Goal: Task Accomplishment & Management: Use online tool/utility

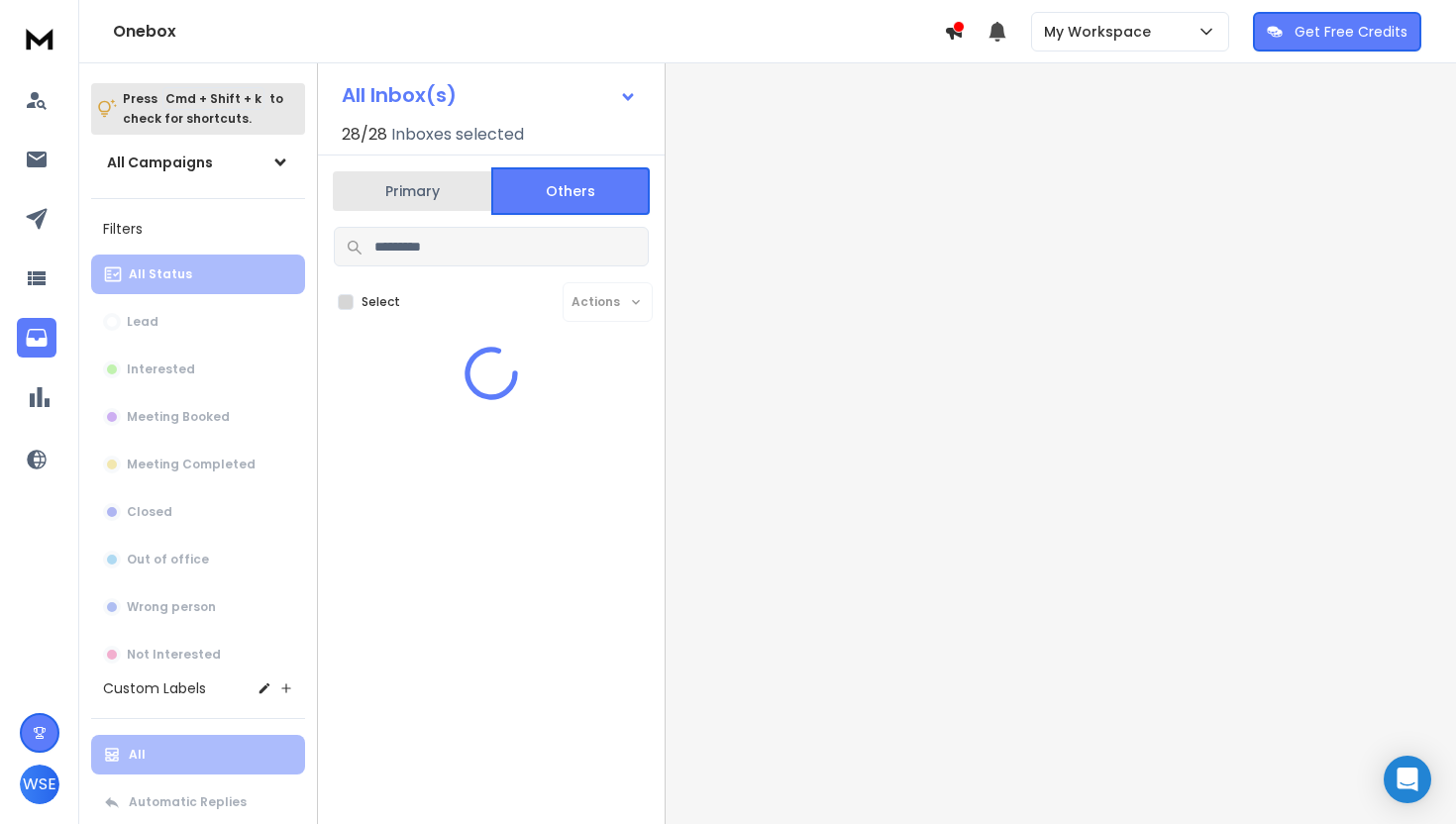
click at [552, 206] on button "Others" at bounding box center [570, 192] width 159 height 48
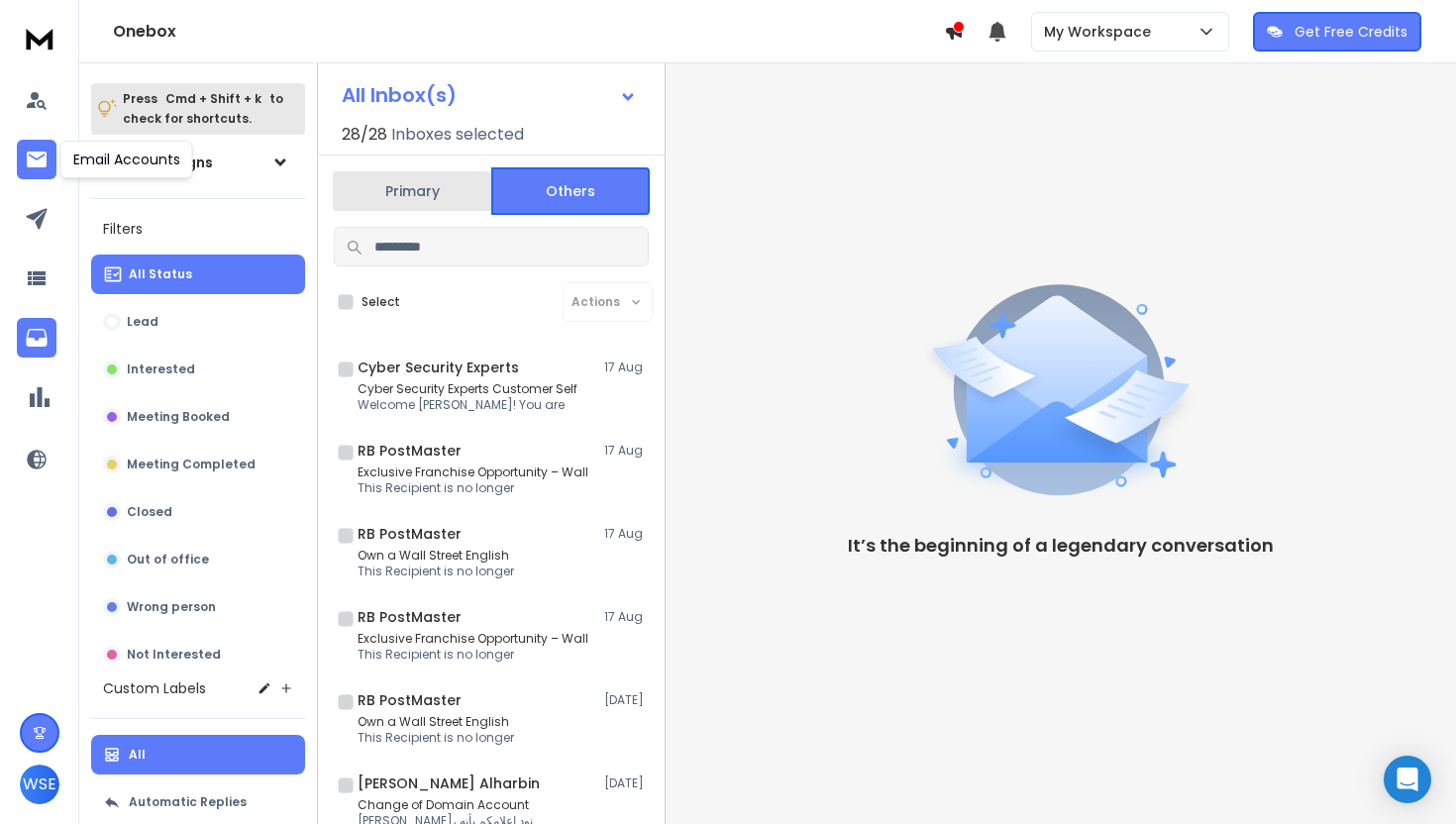
click at [37, 161] on icon at bounding box center [37, 160] width 20 height 16
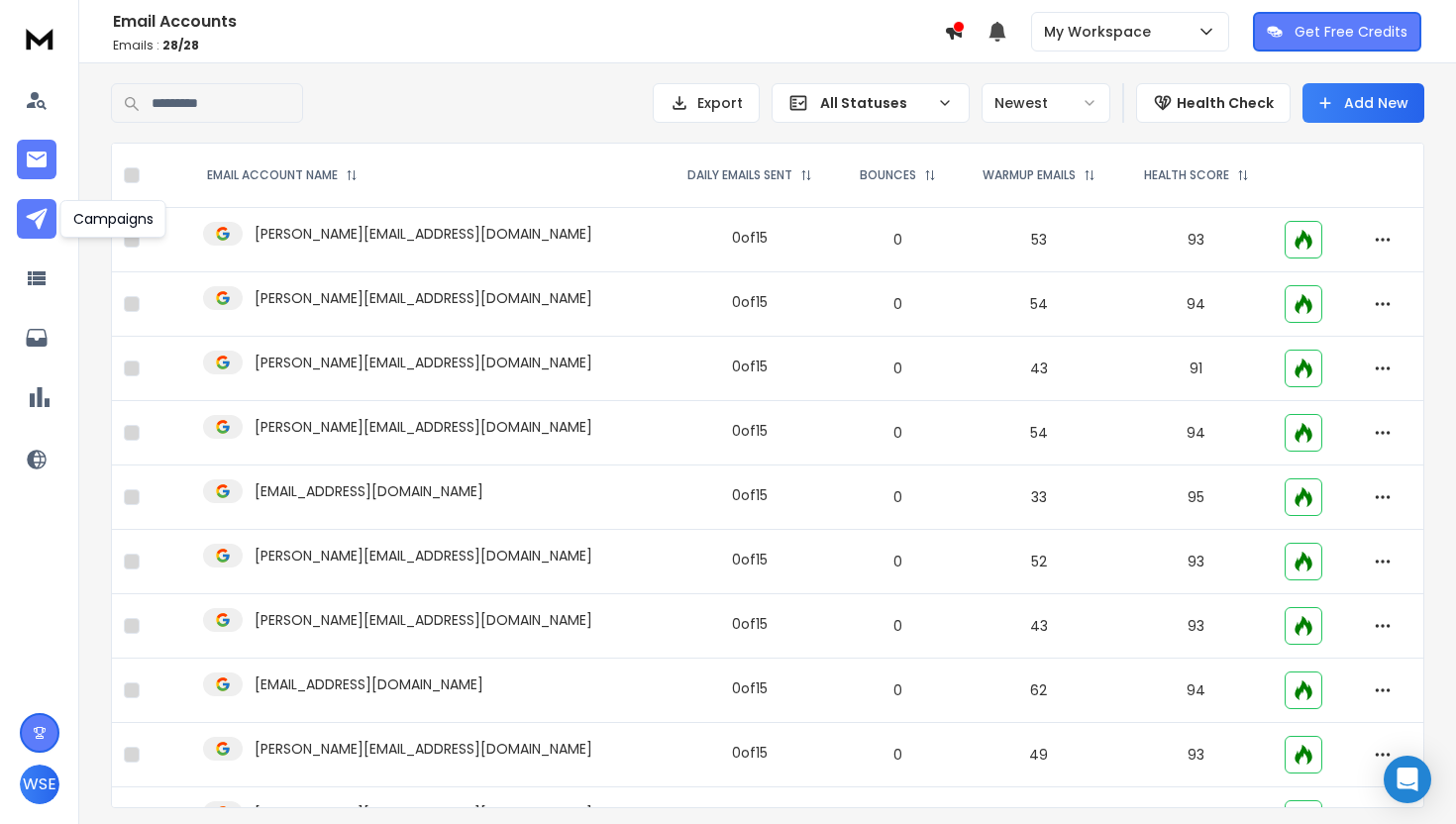
click at [39, 221] on icon at bounding box center [36, 217] width 21 height 21
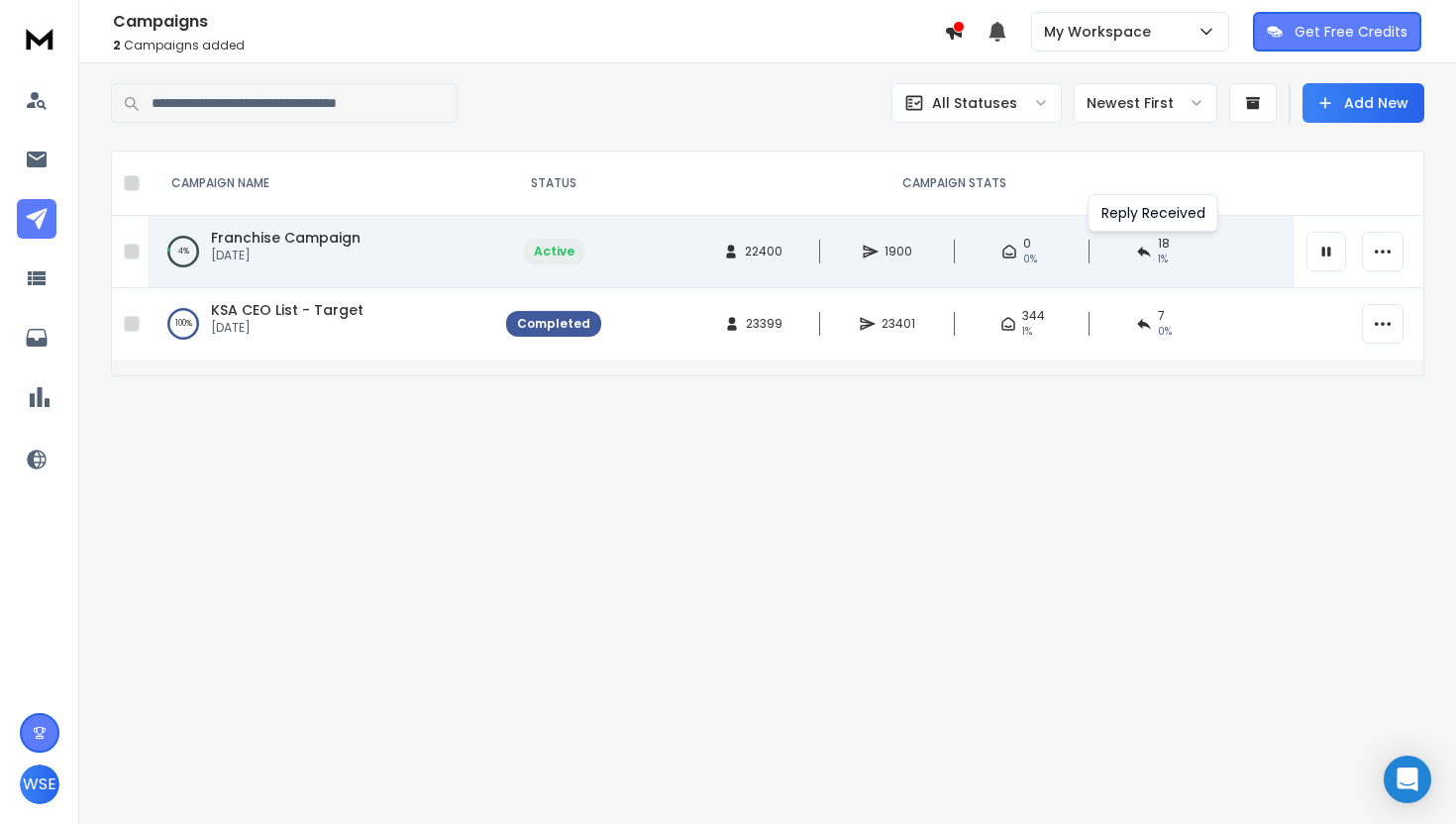
click at [1160, 245] on span "18" at bounding box center [1164, 243] width 12 height 16
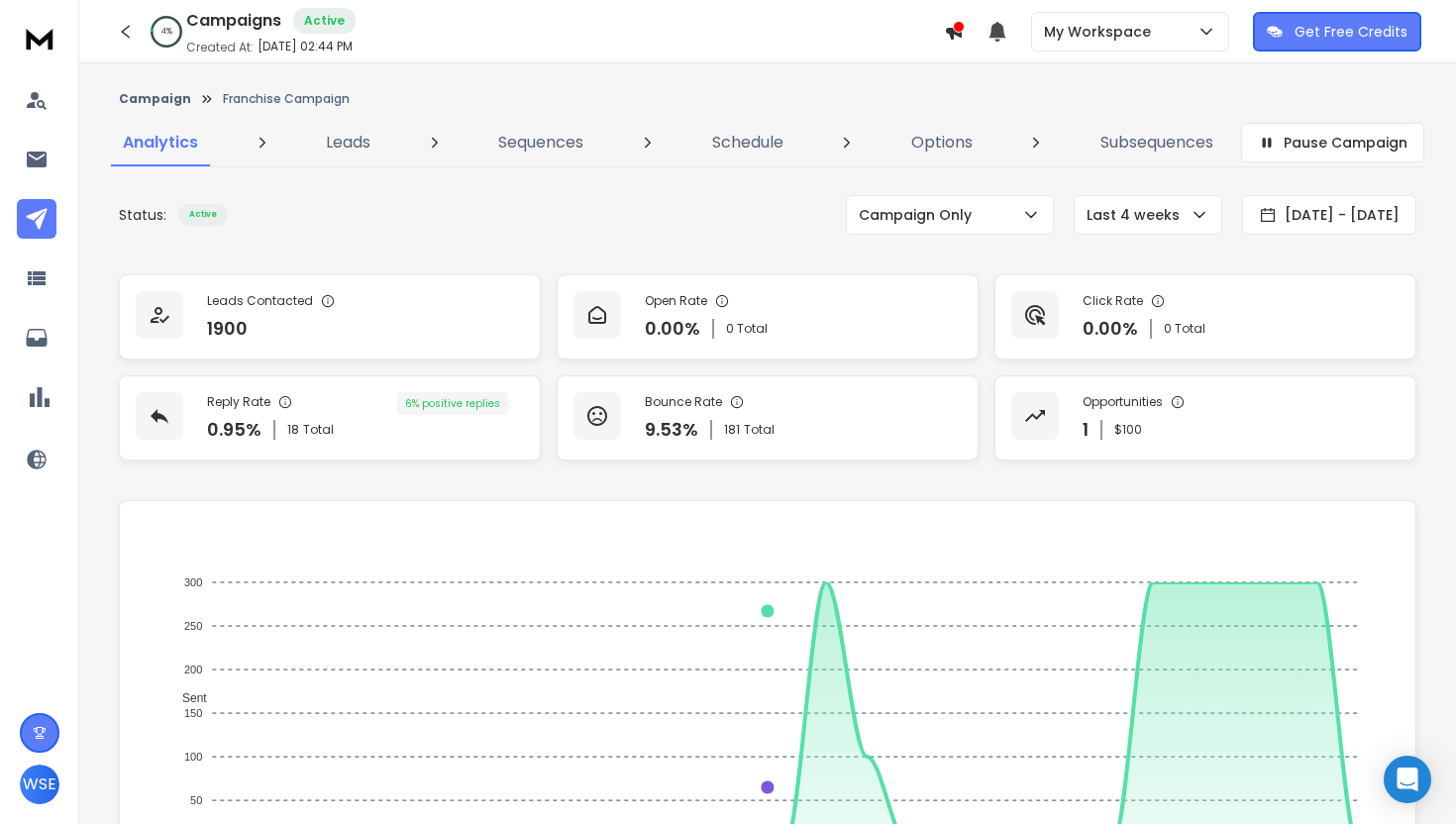
click at [1108, 410] on div "Opportunities" at bounding box center [1134, 402] width 102 height 20
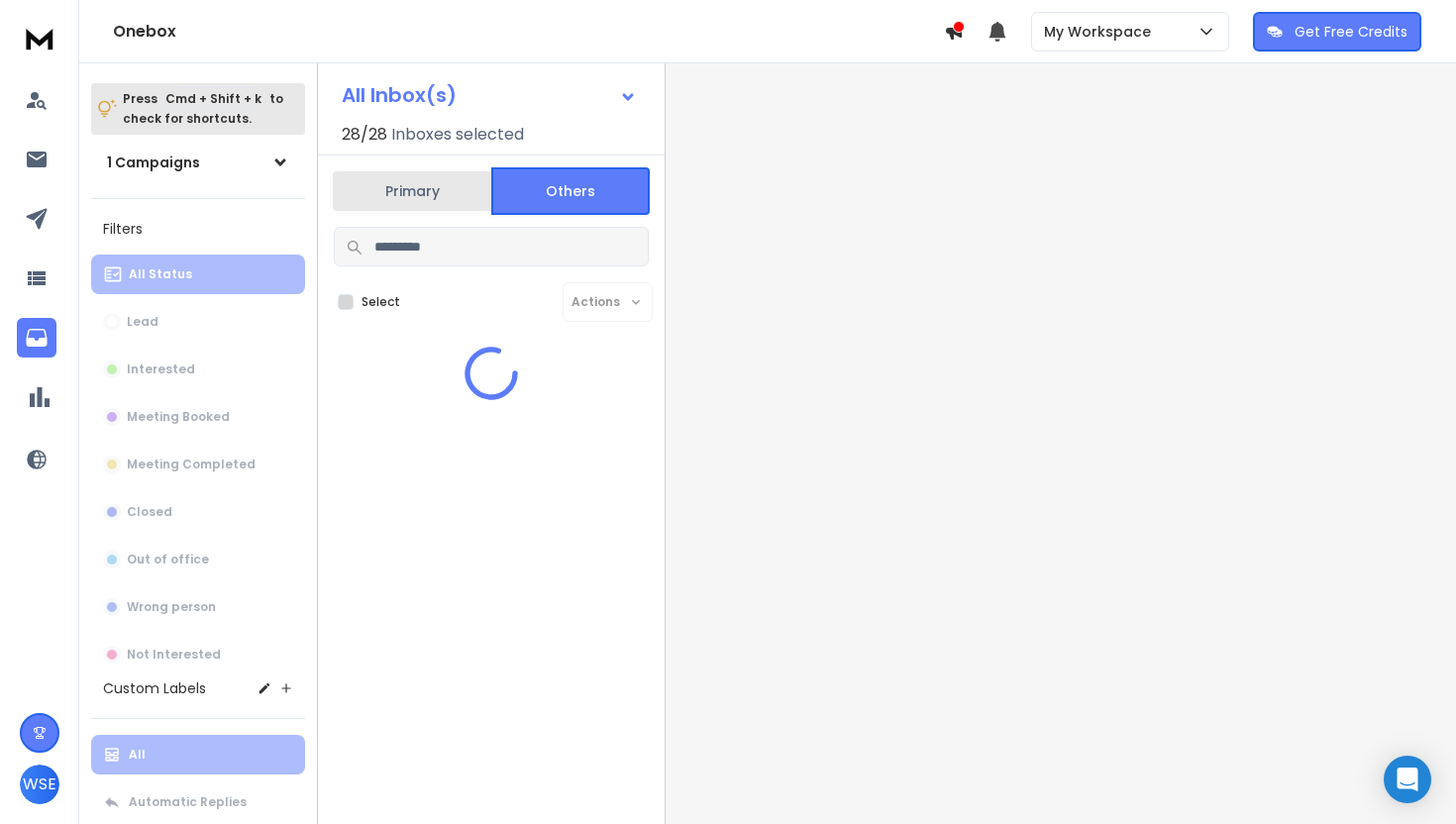
click at [575, 178] on button "Others" at bounding box center [570, 192] width 159 height 48
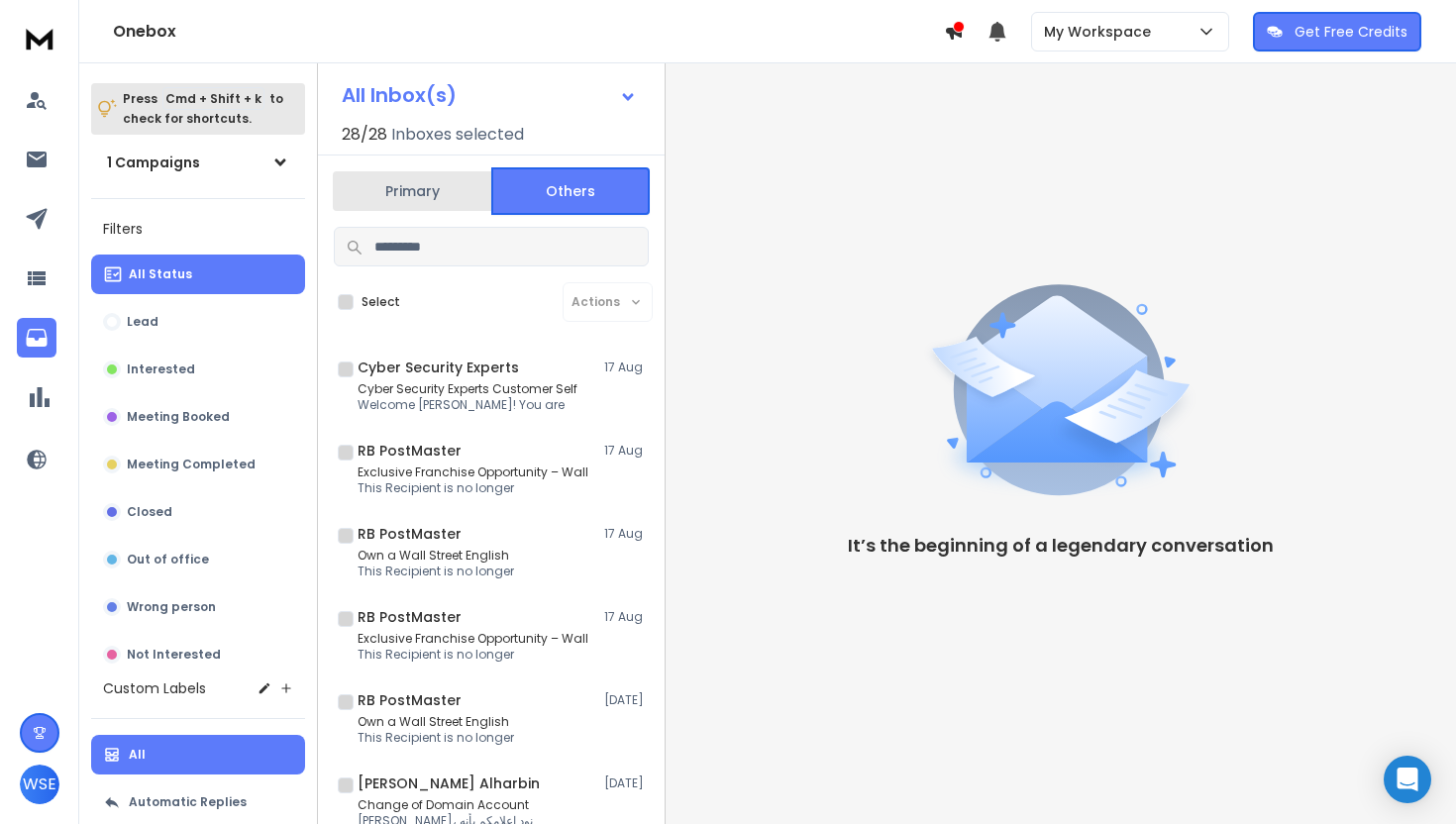
click at [415, 199] on button "Primary" at bounding box center [411, 192] width 159 height 44
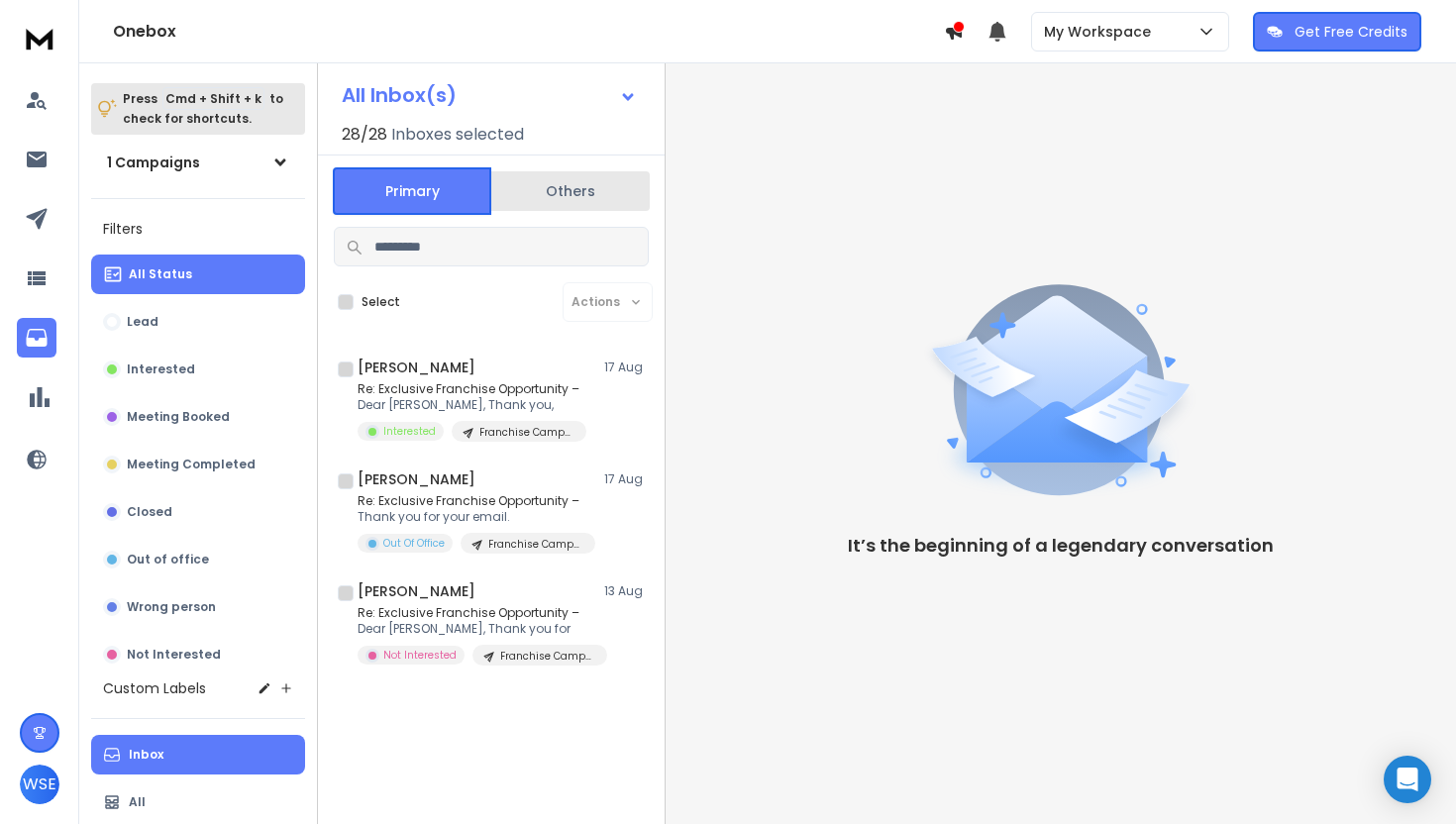
click at [48, 51] on img at bounding box center [40, 38] width 40 height 37
